Goal: Task Accomplishment & Management: Use online tool/utility

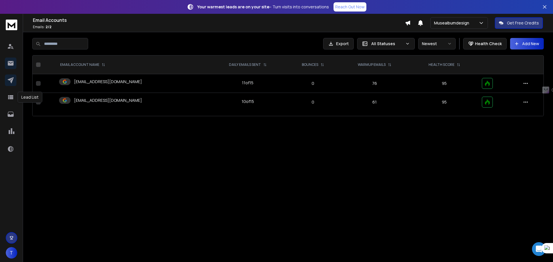
click at [12, 81] on icon at bounding box center [10, 80] width 6 height 6
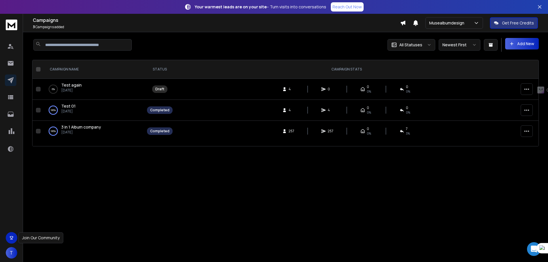
click at [9, 238] on link at bounding box center [12, 238] width 12 height 12
click at [14, 254] on span "T" at bounding box center [12, 253] width 12 height 12
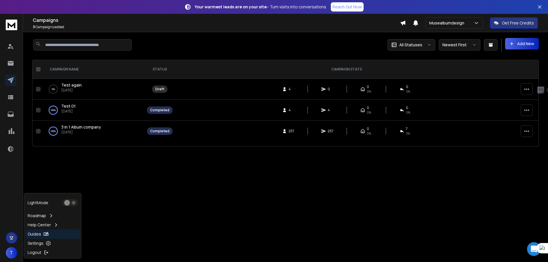
click at [48, 233] on icon at bounding box center [45, 234] width 5 height 5
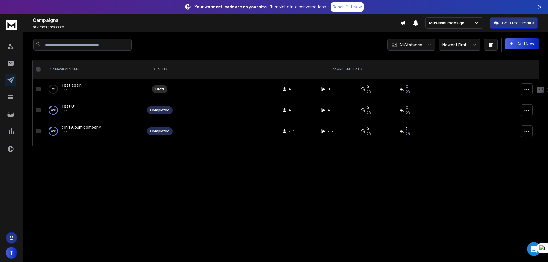
click at [70, 85] on span "Test again" at bounding box center [71, 84] width 20 height 5
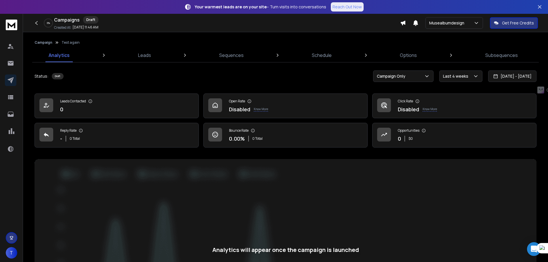
click at [343, 9] on p "Reach Out Now" at bounding box center [347, 7] width 29 height 6
click at [244, 56] on link "Sequences" at bounding box center [231, 55] width 31 height 14
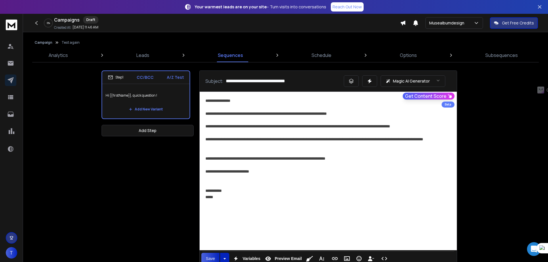
click at [246, 130] on div "**********" at bounding box center [329, 126] width 246 height 6
click at [370, 80] on icon "button" at bounding box center [370, 81] width 4 height 4
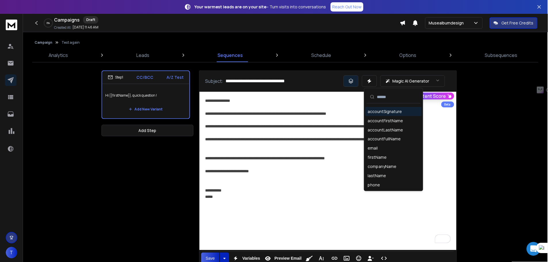
click at [356, 81] on button at bounding box center [351, 81] width 15 height 12
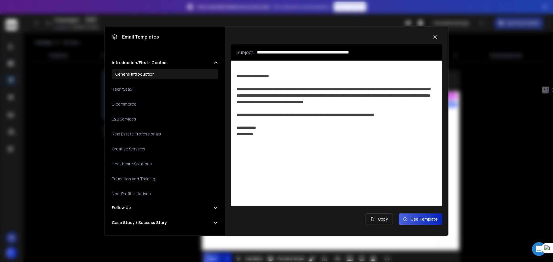
click at [181, 87] on div "Tech/SaaS" at bounding box center [165, 89] width 106 height 10
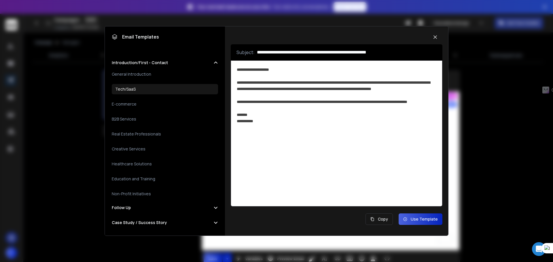
click at [151, 120] on div "B2B Services" at bounding box center [165, 119] width 106 height 10
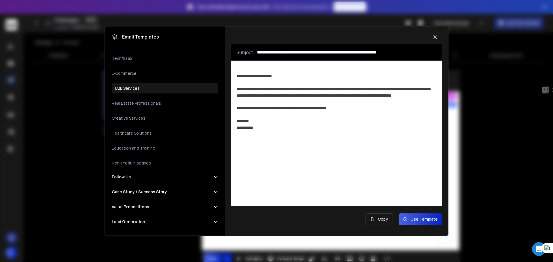
scroll to position [33, 0]
click at [168, 172] on div "Introduction/First - Contact General Introduction Tech/SaaS E-commerce B2B Serv…" at bounding box center [165, 143] width 120 height 192
click at [168, 208] on button "Value Propositions" at bounding box center [165, 205] width 106 height 6
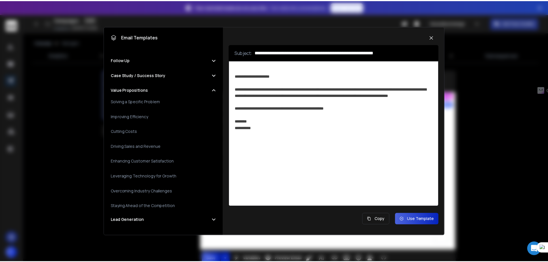
scroll to position [18, 0]
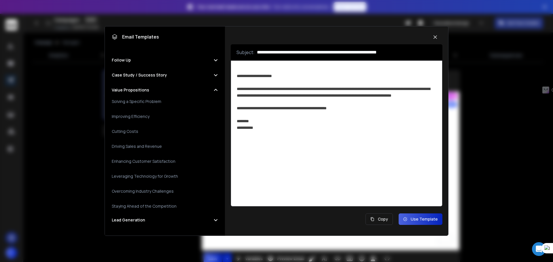
click at [130, 133] on h3 "Cutting Costs" at bounding box center [125, 132] width 26 height 6
click at [436, 36] on icon at bounding box center [434, 36] width 3 height 3
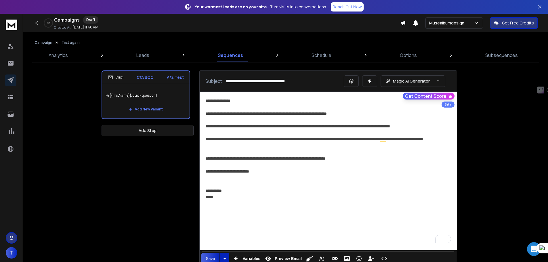
click at [288, 129] on div "**********" at bounding box center [329, 126] width 246 height 6
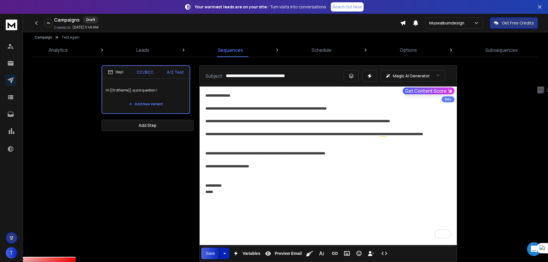
scroll to position [0, 0]
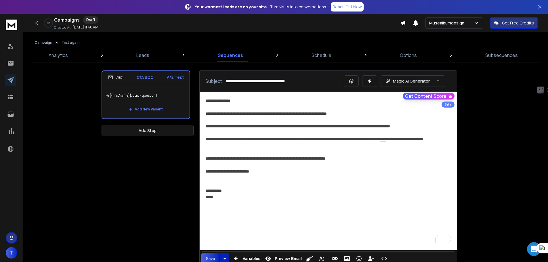
click at [259, 174] on div "**********" at bounding box center [329, 171] width 246 height 6
click at [227, 179] on div "To enrich screen reader interactions, please activate Accessibility in Grammarl…" at bounding box center [329, 178] width 246 height 6
click at [376, 80] on button "button" at bounding box center [369, 81] width 15 height 12
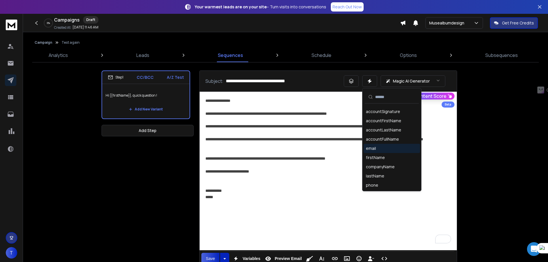
click at [326, 183] on div "To enrich screen reader interactions, please activate Accessibility in Grammarl…" at bounding box center [329, 184] width 246 height 6
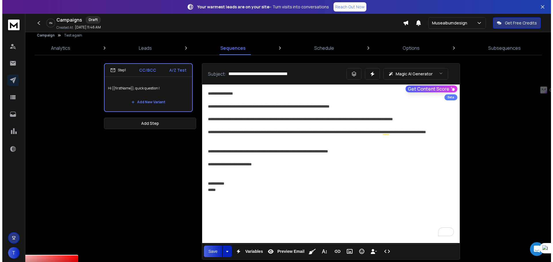
scroll to position [13, 0]
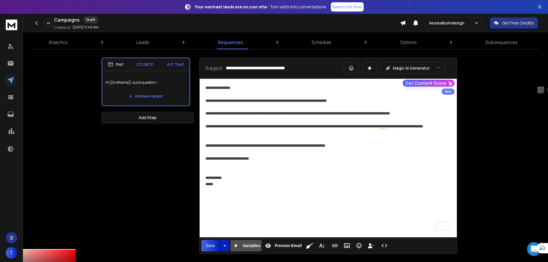
click at [253, 246] on span "Variables" at bounding box center [252, 246] width 20 height 5
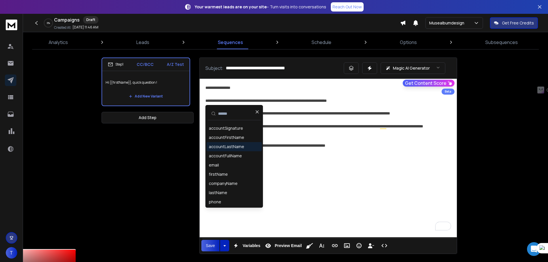
click at [305, 173] on div "* *" at bounding box center [329, 171] width 246 height 6
click at [289, 246] on span "Preview Email" at bounding box center [288, 246] width 29 height 5
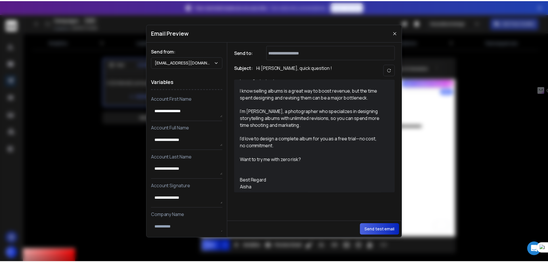
scroll to position [37, 0]
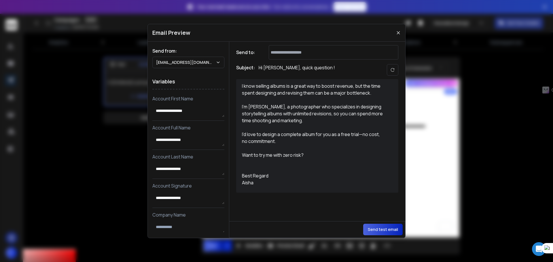
click at [431, 144] on div "**********" at bounding box center [276, 131] width 553 height 226
click at [397, 34] on icon at bounding box center [398, 33] width 5 height 5
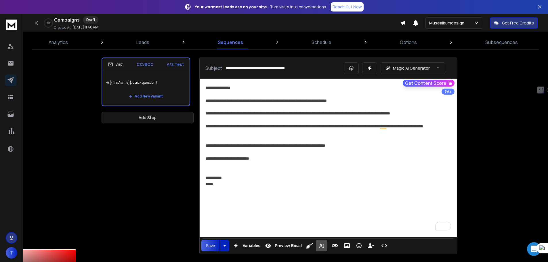
click at [323, 248] on icon "button" at bounding box center [321, 245] width 7 height 7
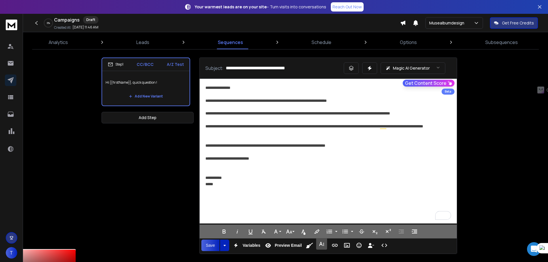
click at [323, 248] on button "More Text" at bounding box center [321, 244] width 11 height 12
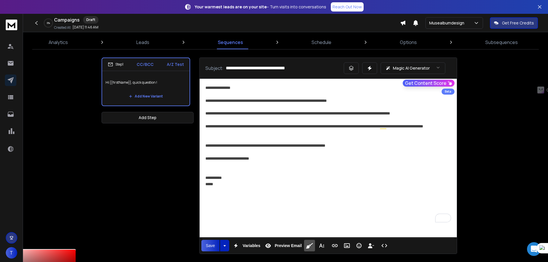
click at [312, 246] on icon "button" at bounding box center [309, 245] width 7 height 5
click at [336, 211] on div "**********" at bounding box center [328, 157] width 257 height 157
click at [383, 247] on icon "button" at bounding box center [385, 245] width 6 height 3
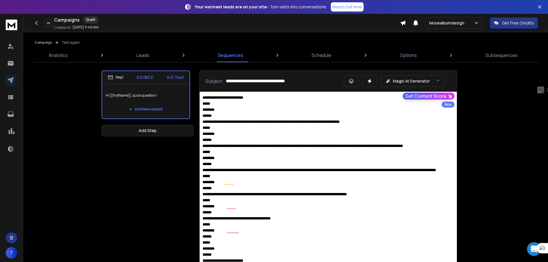
scroll to position [114, 0]
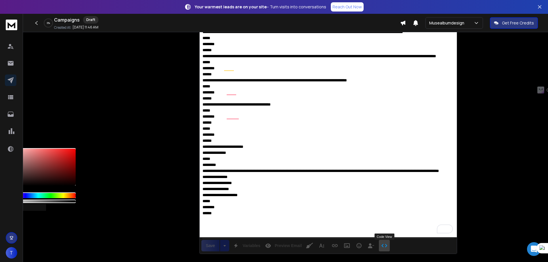
click at [388, 247] on icon "button" at bounding box center [384, 245] width 7 height 7
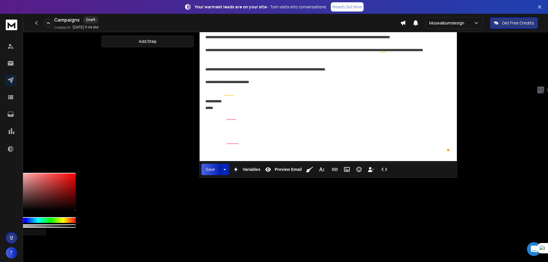
scroll to position [13, 0]
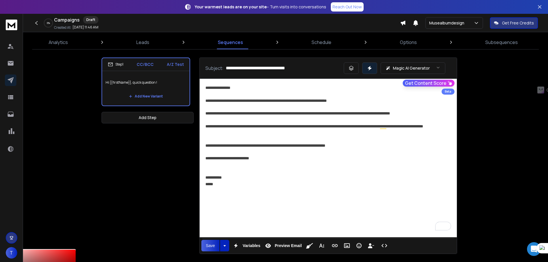
click at [369, 67] on icon "button" at bounding box center [369, 68] width 5 height 5
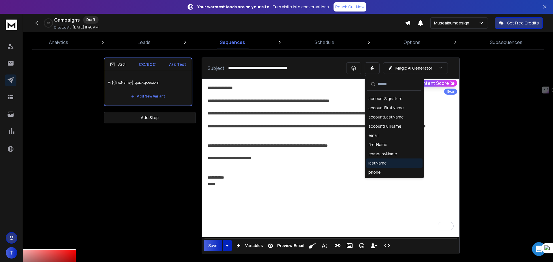
click at [339, 182] on div "*****" at bounding box center [331, 184] width 246 height 6
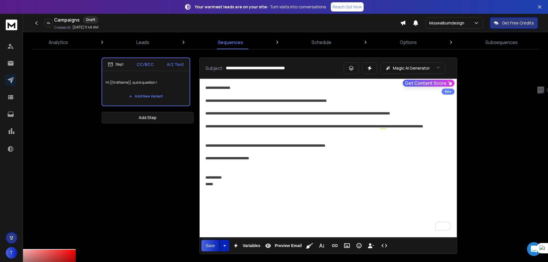
click at [449, 17] on div "0 % Campaigns Draft Created At: Sep 05, 2025, 11:46 AM Musealbumdesign Get Free…" at bounding box center [274, 23] width 548 height 18
click at [451, 22] on p "Musealbumdesign" at bounding box center [448, 23] width 37 height 6
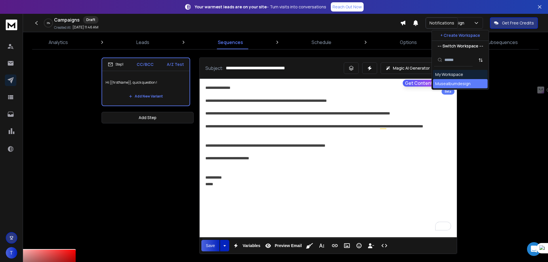
click at [419, 21] on icon at bounding box center [416, 23] width 6 height 6
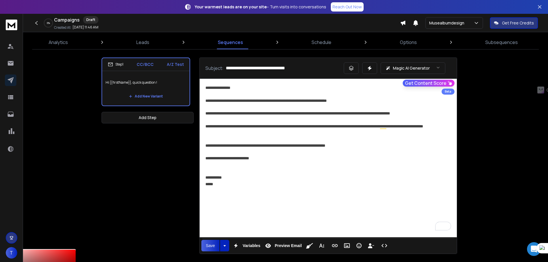
click at [415, 24] on icon at bounding box center [416, 23] width 6 height 6
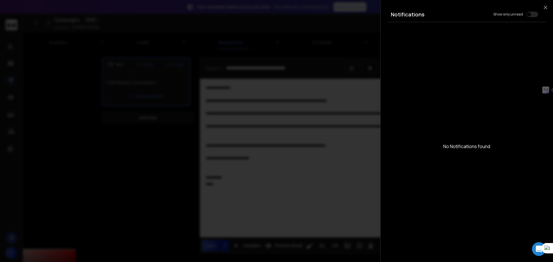
click at [531, 14] on button "Show only unread" at bounding box center [532, 14] width 12 height 5
click at [544, 7] on icon "button" at bounding box center [545, 8] width 6 height 6
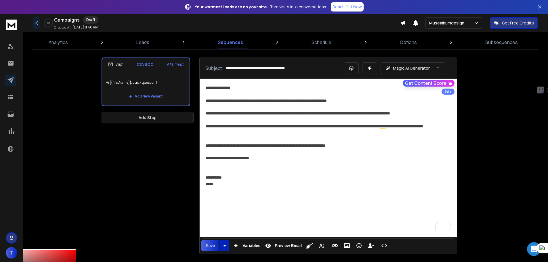
click at [33, 22] on button at bounding box center [36, 23] width 7 height 12
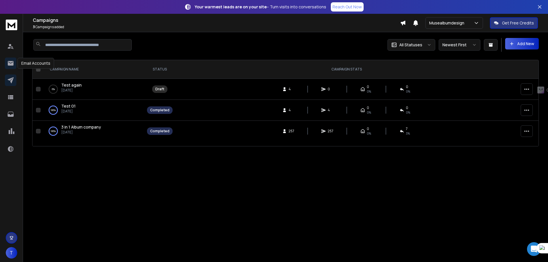
click at [12, 64] on icon at bounding box center [11, 63] width 6 height 5
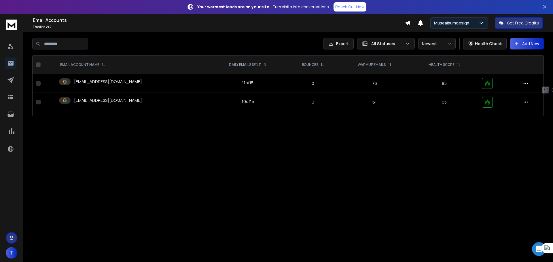
click at [451, 17] on button "Musealbumdesign" at bounding box center [459, 23] width 58 height 12
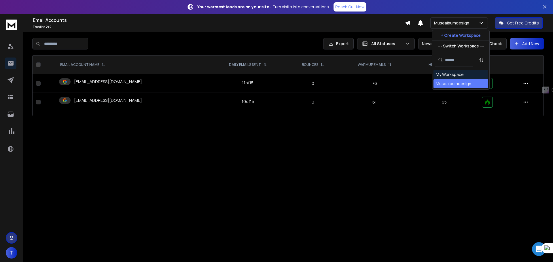
click at [453, 75] on div "My Workspace" at bounding box center [450, 75] width 28 height 6
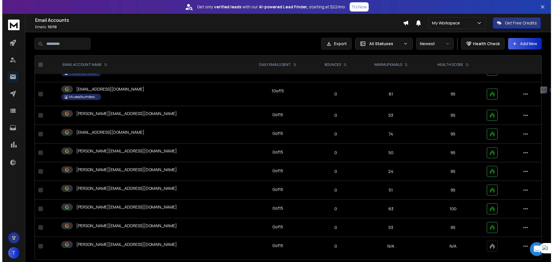
scroll to position [16, 0]
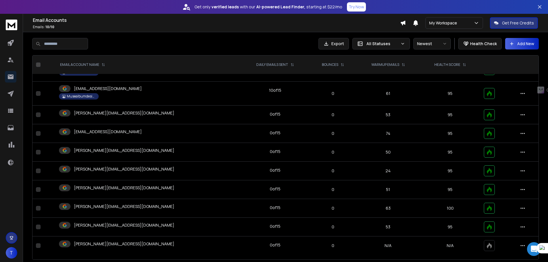
click at [101, 187] on p "[PERSON_NAME][EMAIL_ADDRESS][DOMAIN_NAME]" at bounding box center [124, 188] width 100 height 6
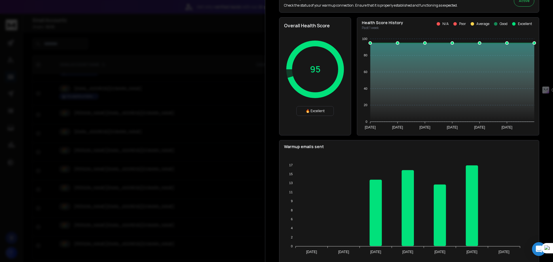
scroll to position [210, 0]
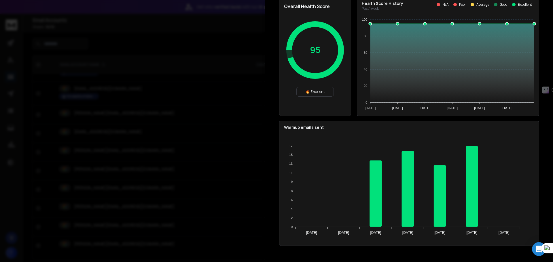
click at [235, 147] on div at bounding box center [276, 131] width 553 height 262
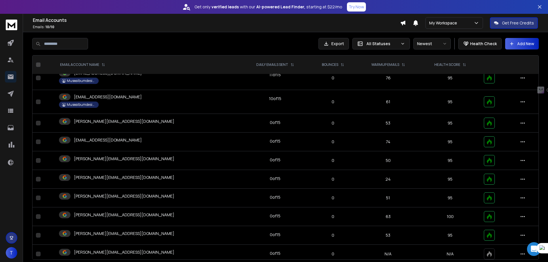
scroll to position [0, 0]
